Goal: Task Accomplishment & Management: Manage account settings

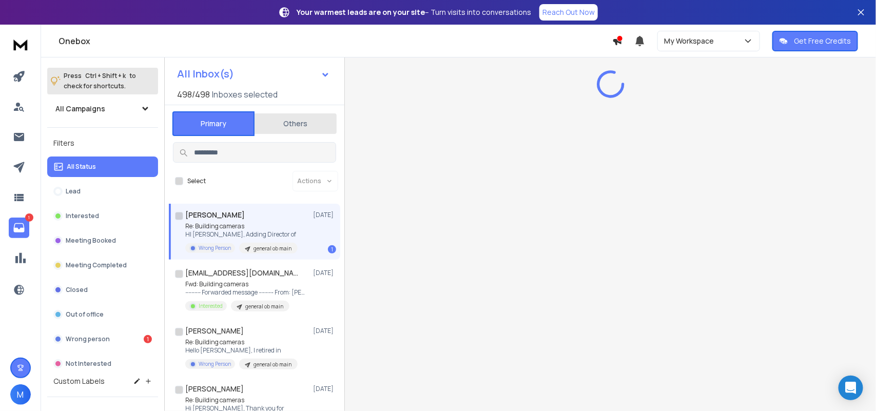
scroll to position [128, 0]
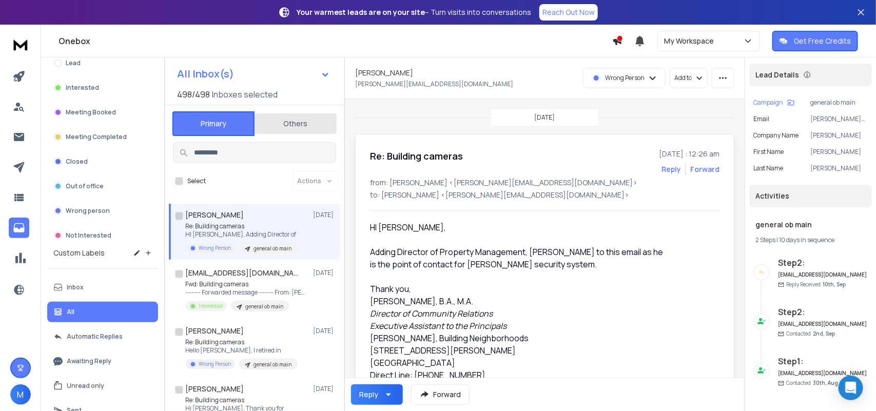
click at [384, 72] on h1 "[PERSON_NAME]" at bounding box center [384, 73] width 58 height 10
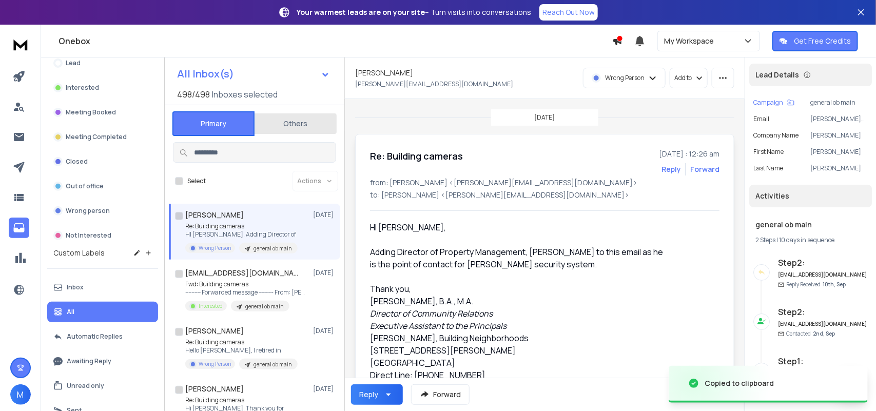
click at [418, 83] on p "[PERSON_NAME][EMAIL_ADDRESS][DOMAIN_NAME]" at bounding box center [434, 84] width 158 height 8
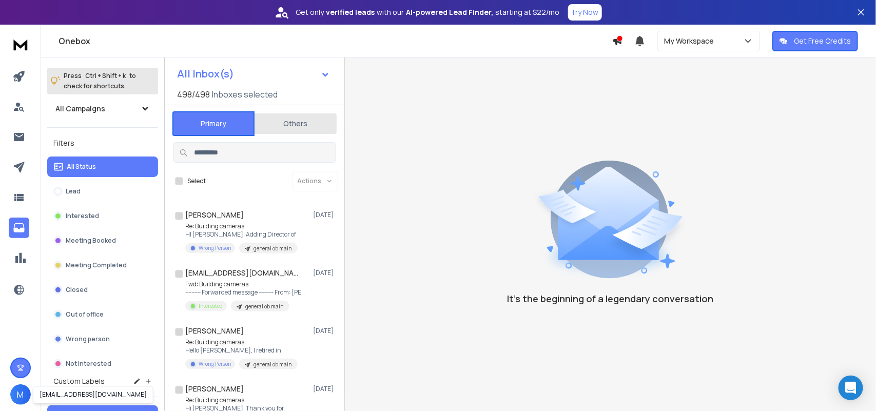
click at [20, 391] on span "M" at bounding box center [20, 395] width 21 height 21
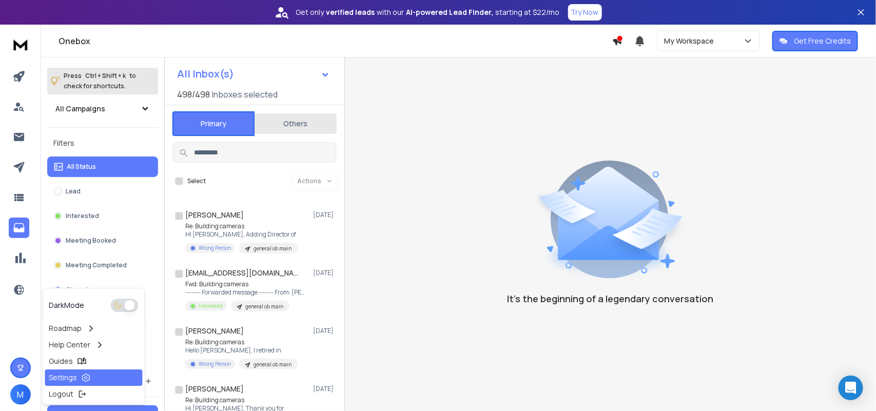
click at [67, 376] on p "Settings" at bounding box center [63, 378] width 28 height 10
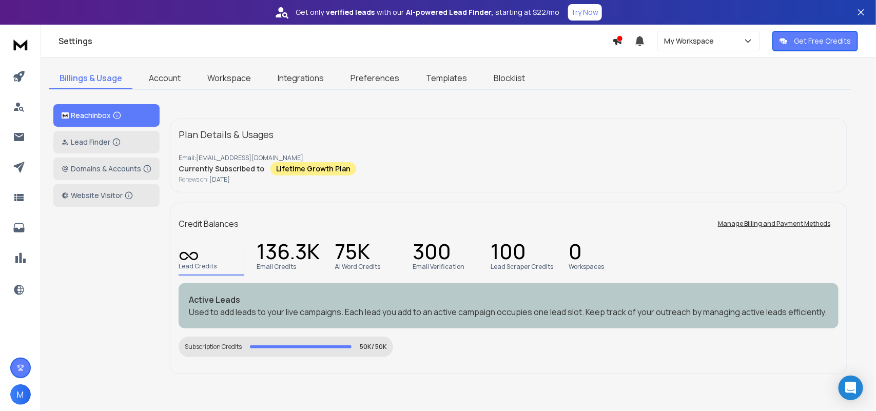
click at [505, 81] on link "Blocklist" at bounding box center [510, 79] width 52 height 22
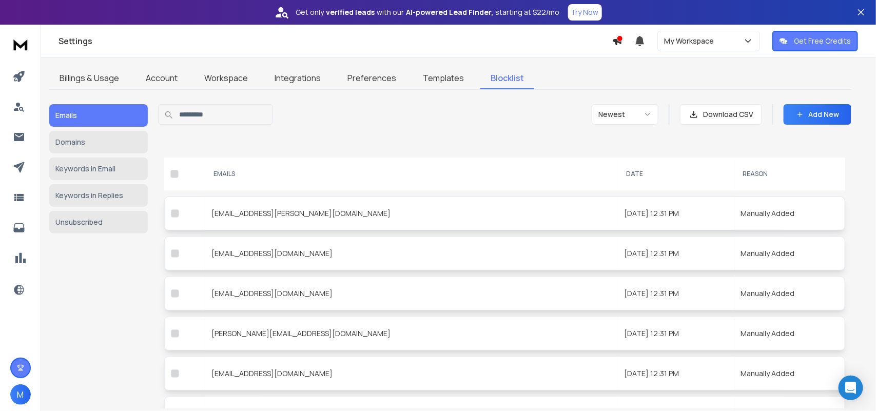
click at [826, 110] on p "Add New" at bounding box center [824, 114] width 31 height 10
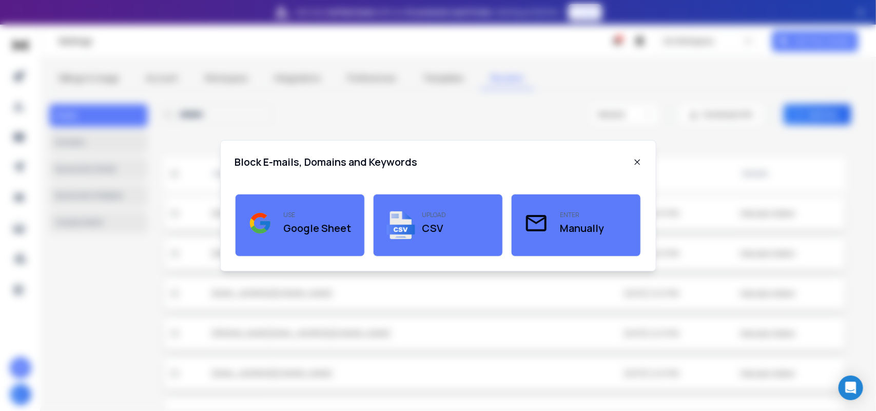
click at [436, 227] on h3 "CSV" at bounding box center [434, 228] width 24 height 14
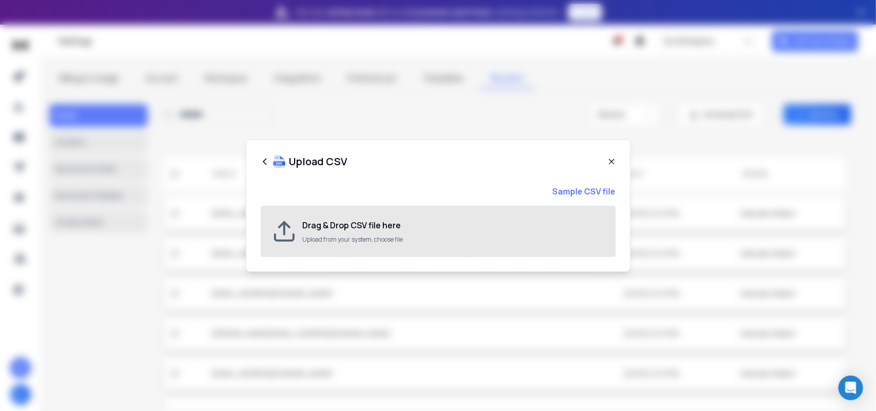
click at [435, 227] on h2 "Drag & Drop CSV file here" at bounding box center [454, 225] width 302 height 12
type input "**********"
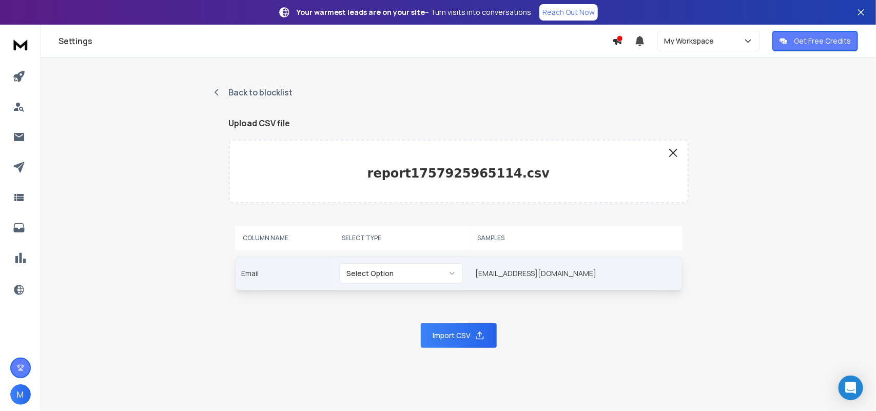
click at [409, 267] on button "Select Option" at bounding box center [401, 273] width 123 height 21
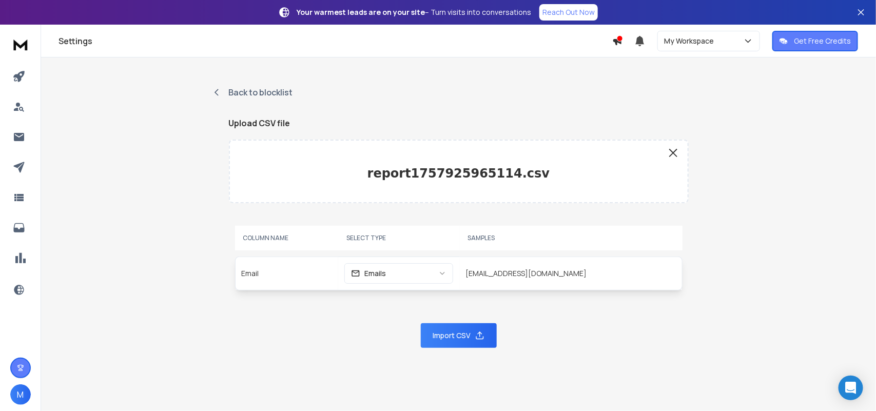
click at [451, 337] on button "Import CSV" at bounding box center [459, 335] width 76 height 25
